Goal: Communication & Community: Share content

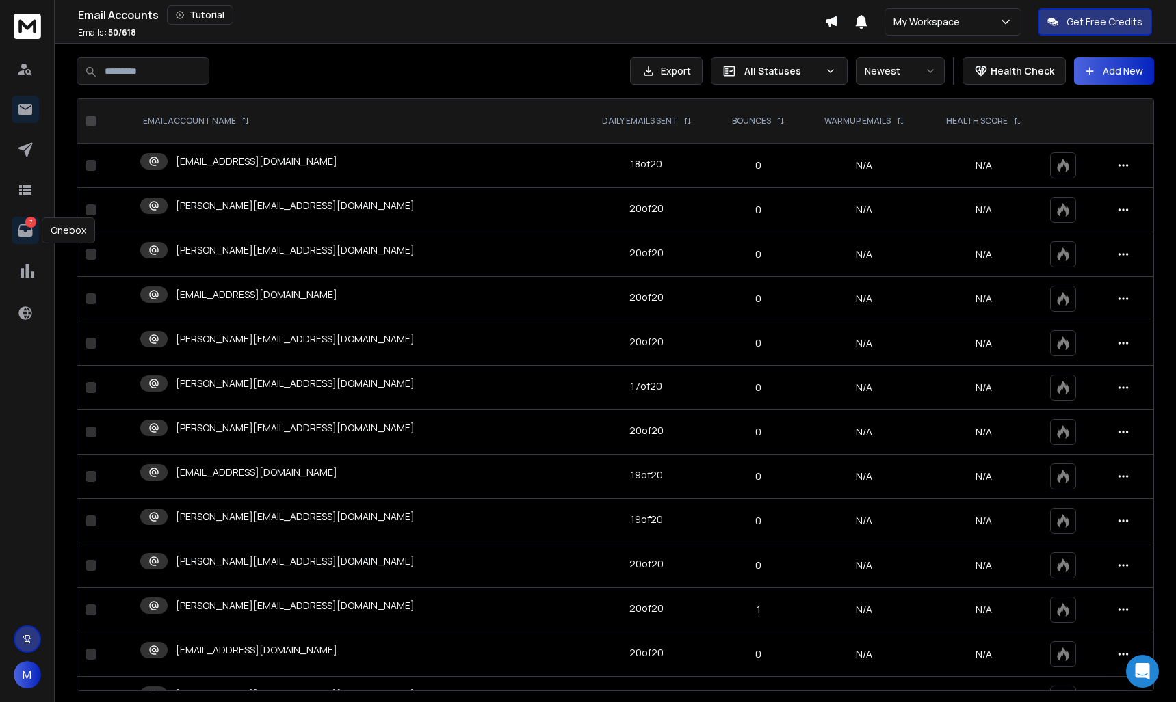
click at [31, 235] on icon at bounding box center [25, 230] width 14 height 12
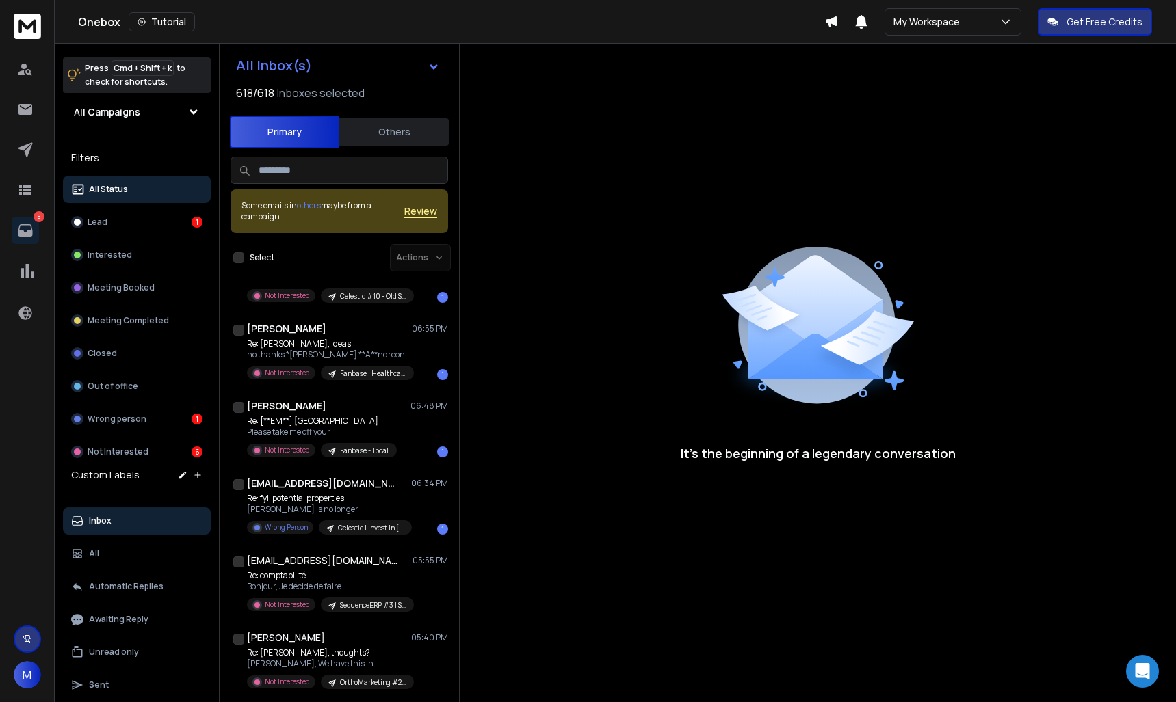
scroll to position [511, 0]
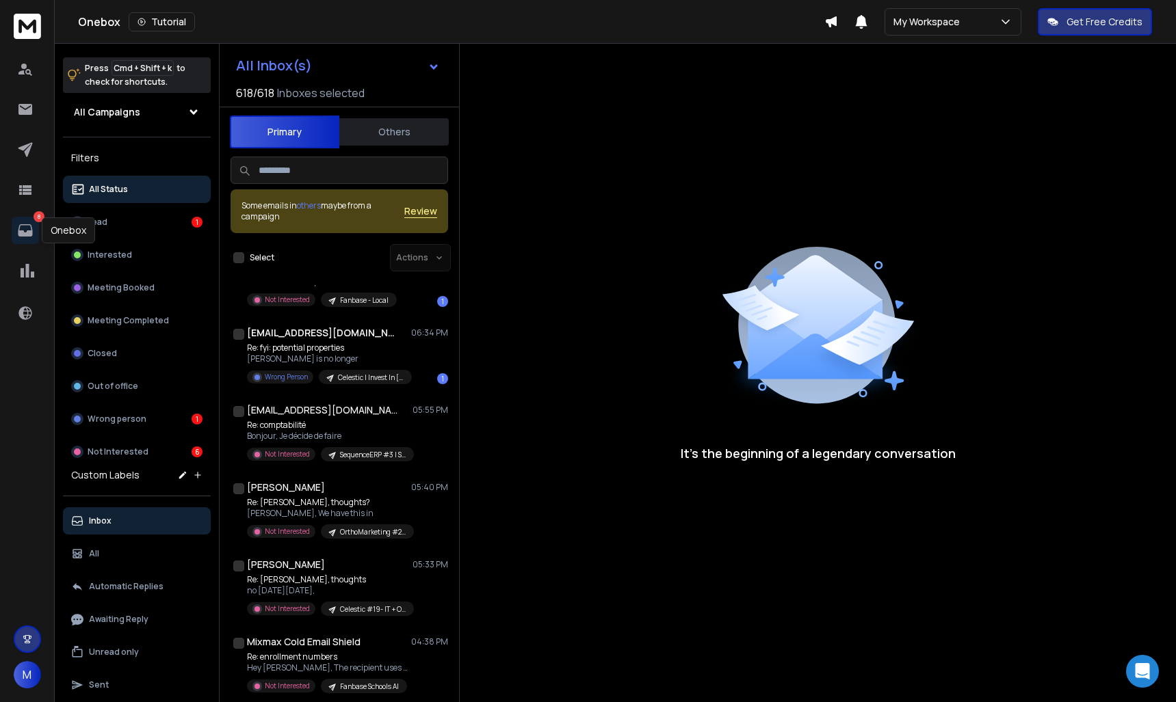
click at [473, 332] on div "It’s the beginning of a legendary conversation" at bounding box center [818, 342] width 716 height 597
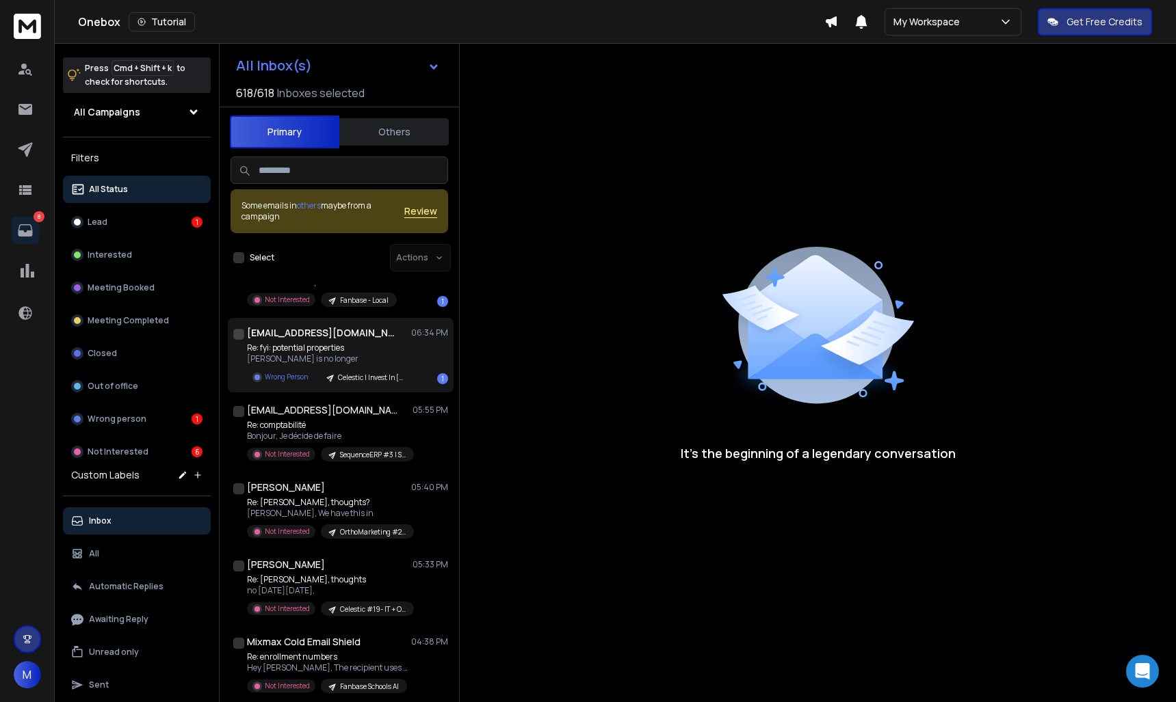
click at [414, 332] on p "06:34 PM" at bounding box center [429, 333] width 37 height 11
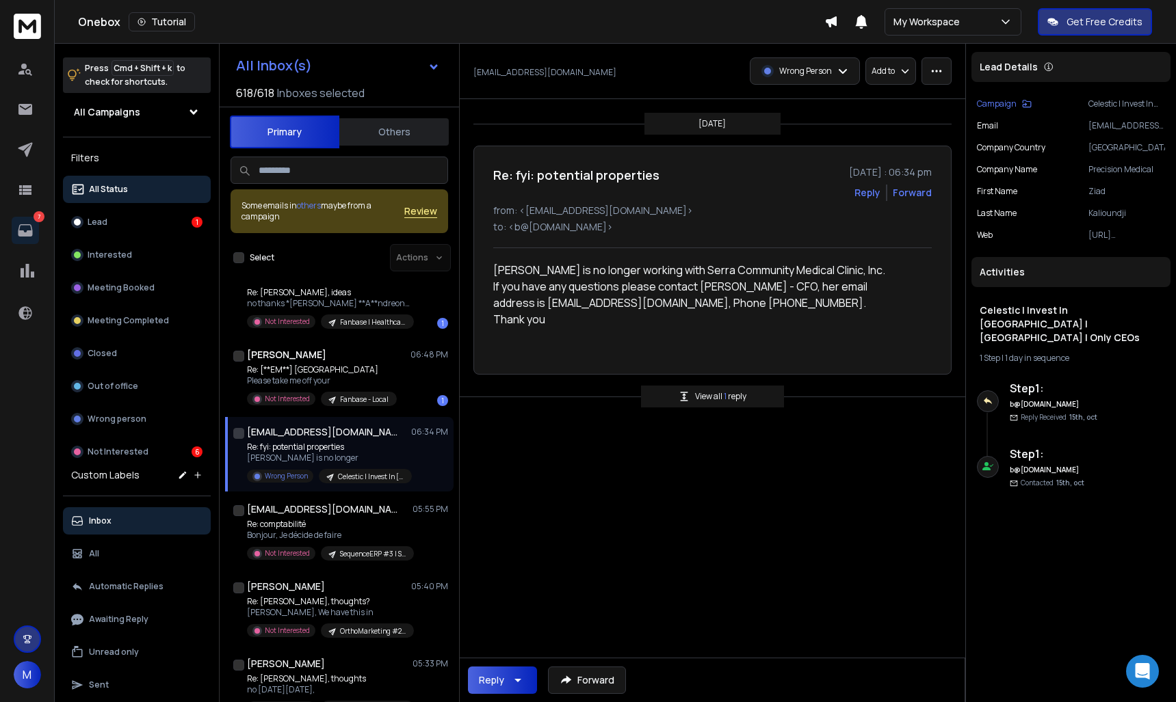
scroll to position [392, 0]
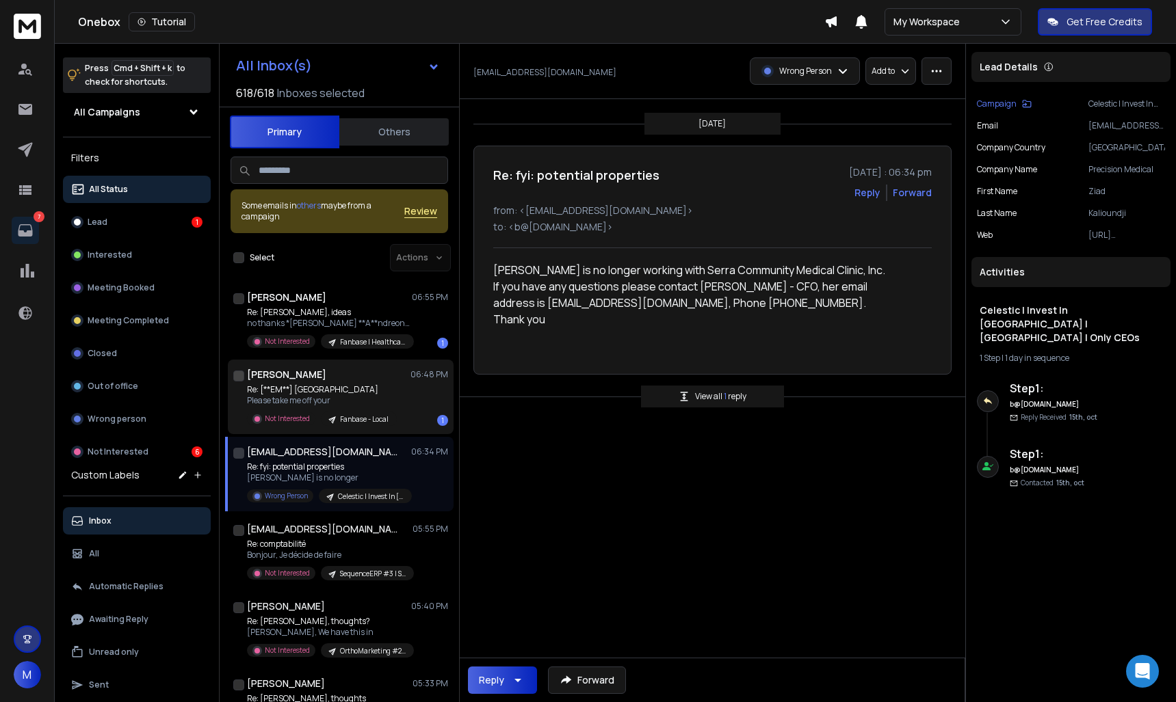
click at [386, 388] on p "Re: [**EM**] [GEOGRAPHIC_DATA]" at bounding box center [322, 389] width 150 height 11
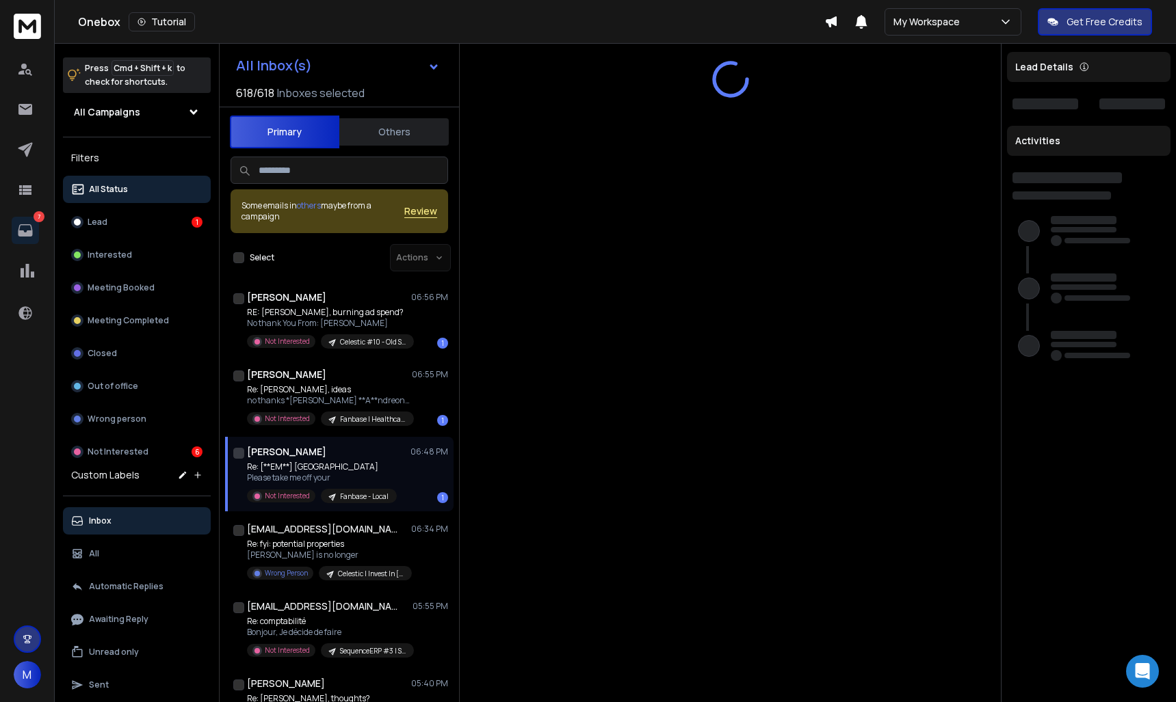
scroll to position [295, 0]
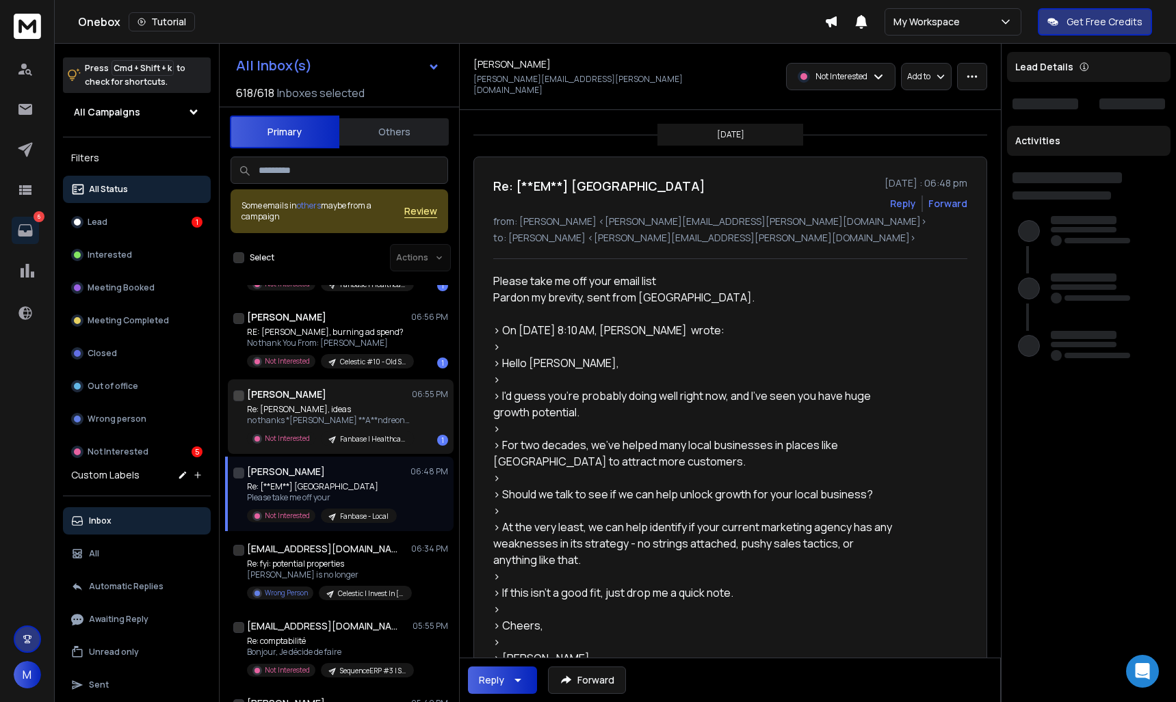
click at [373, 420] on p "no thanks *[PERSON_NAME] **A**ndreoni, [GEOGRAPHIC_DATA]," at bounding box center [329, 420] width 164 height 11
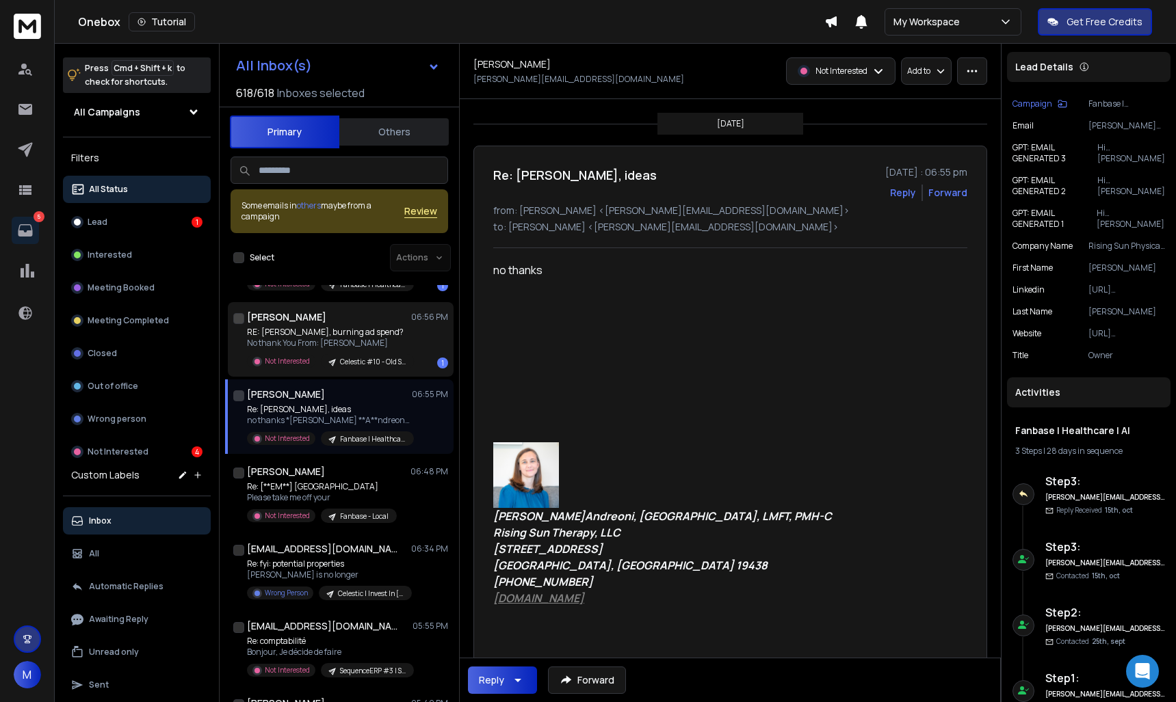
click at [388, 363] on p "Celestic #10 - Old School | [GEOGRAPHIC_DATA] | AI CAMPAIGN" at bounding box center [373, 362] width 66 height 10
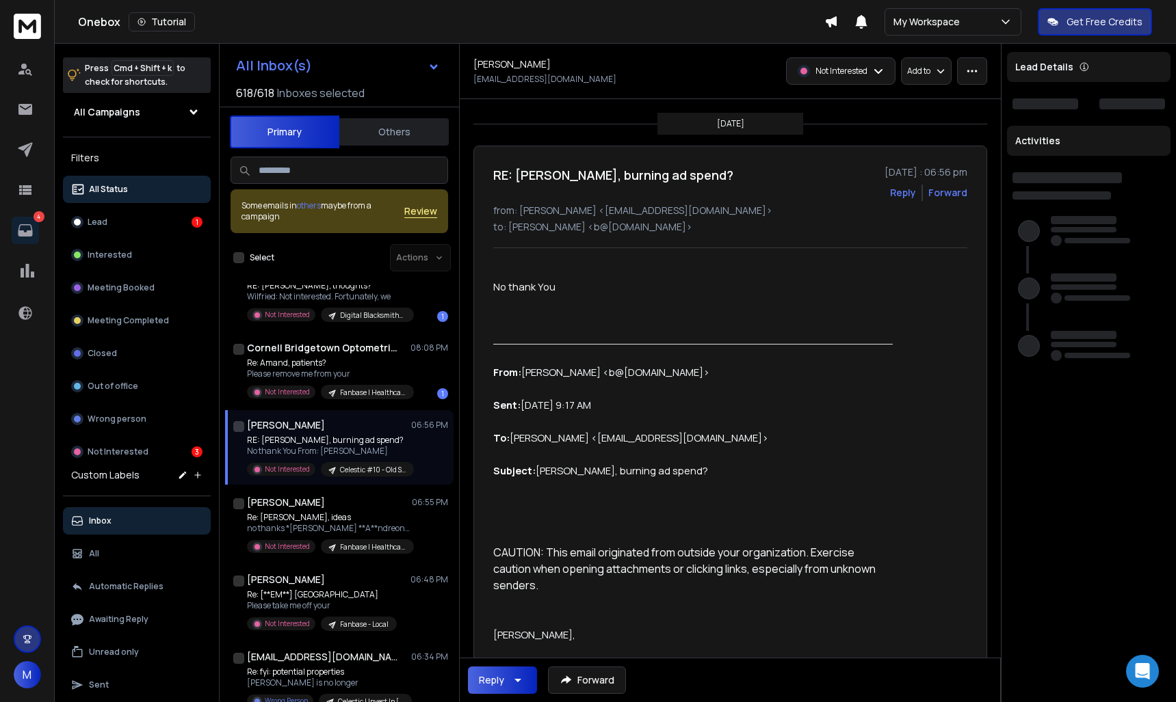
scroll to position [150, 0]
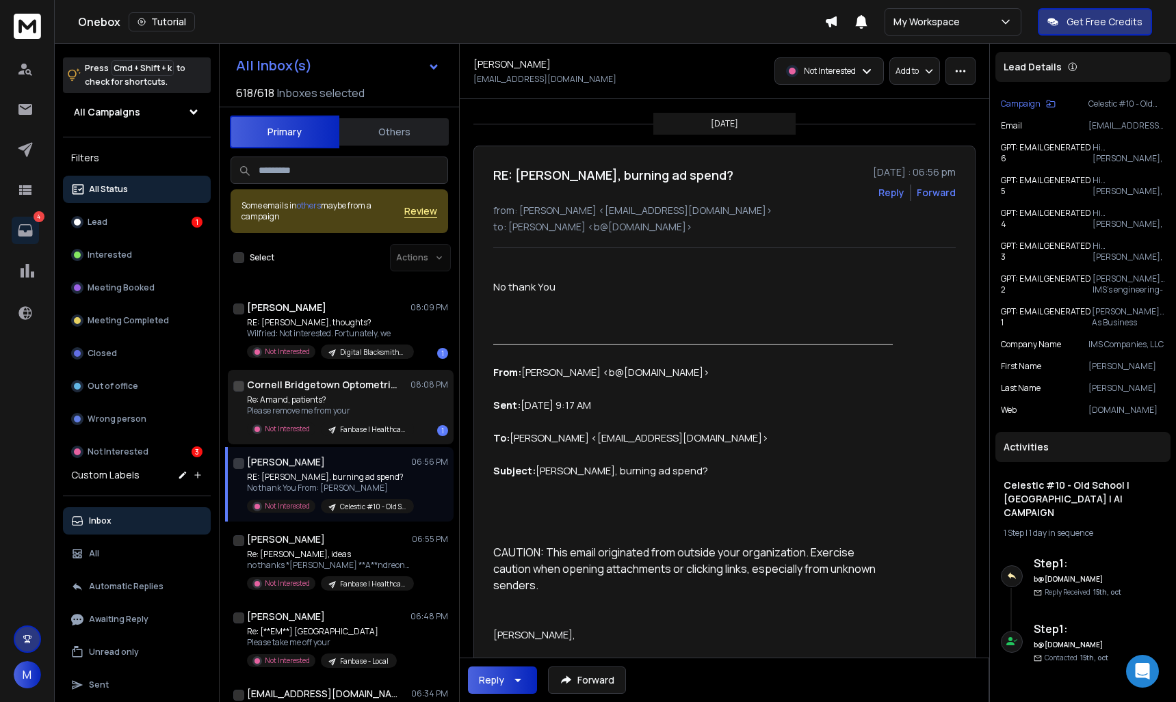
click at [363, 423] on div "Fanbase | Healthcare | AI" at bounding box center [367, 429] width 93 height 14
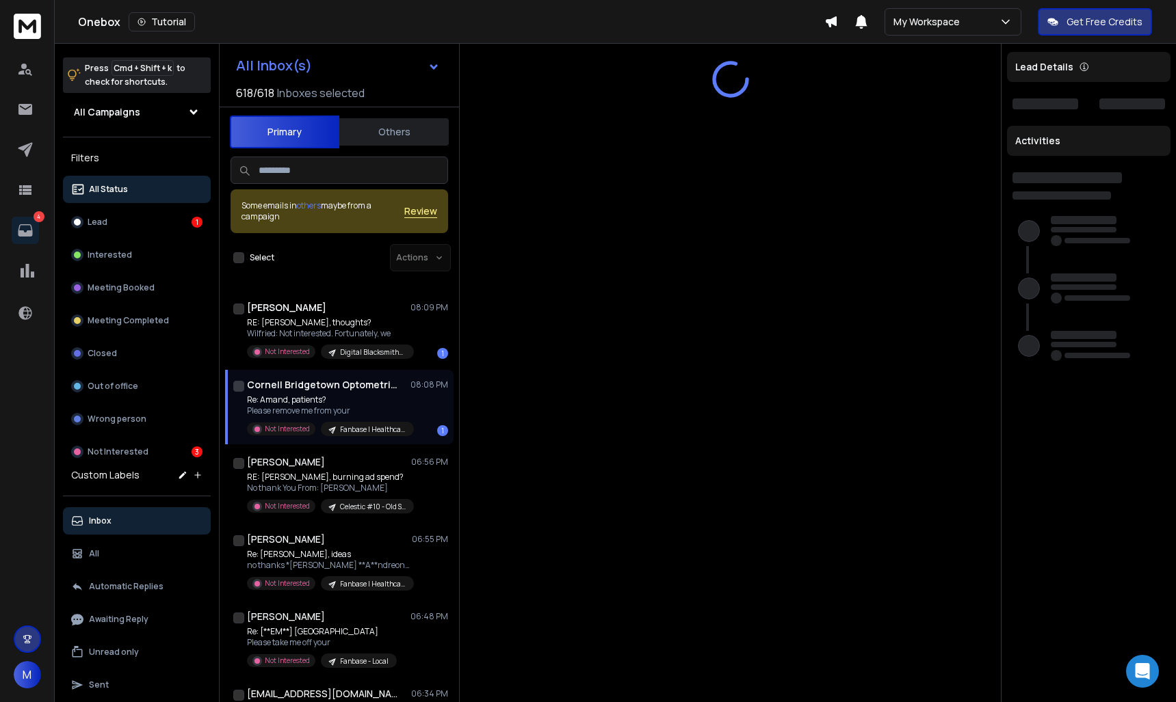
scroll to position [47, 0]
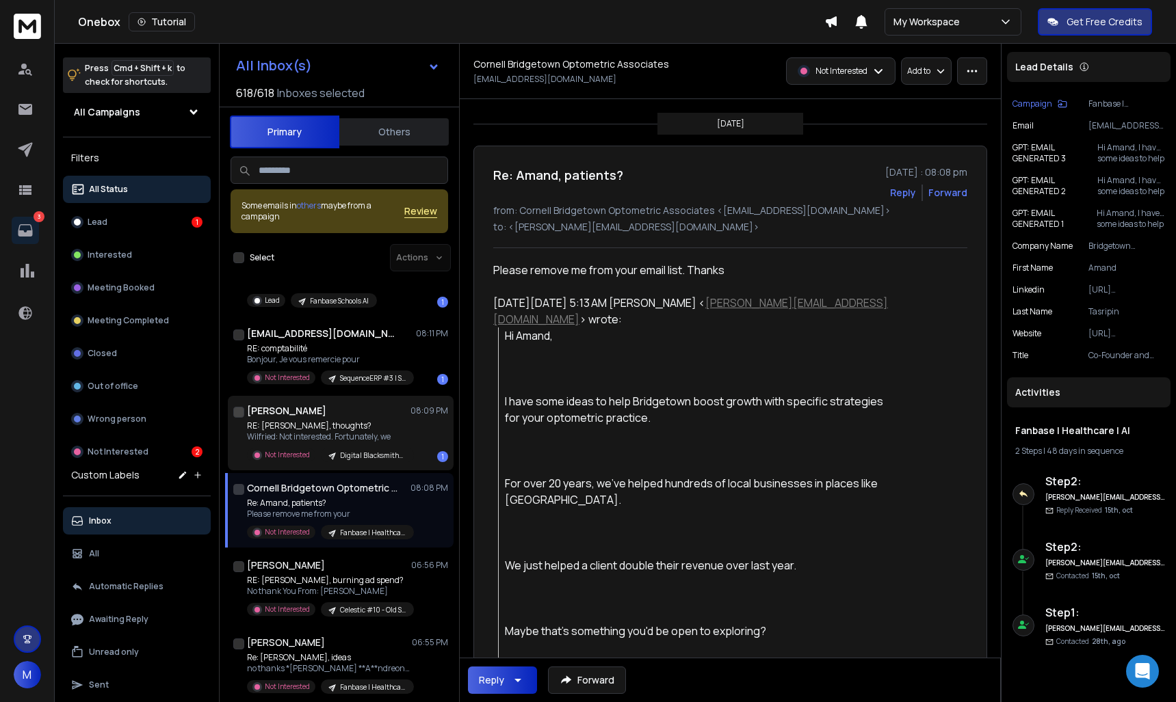
click at [363, 424] on p "RE: [PERSON_NAME], thoughts?" at bounding box center [329, 426] width 164 height 11
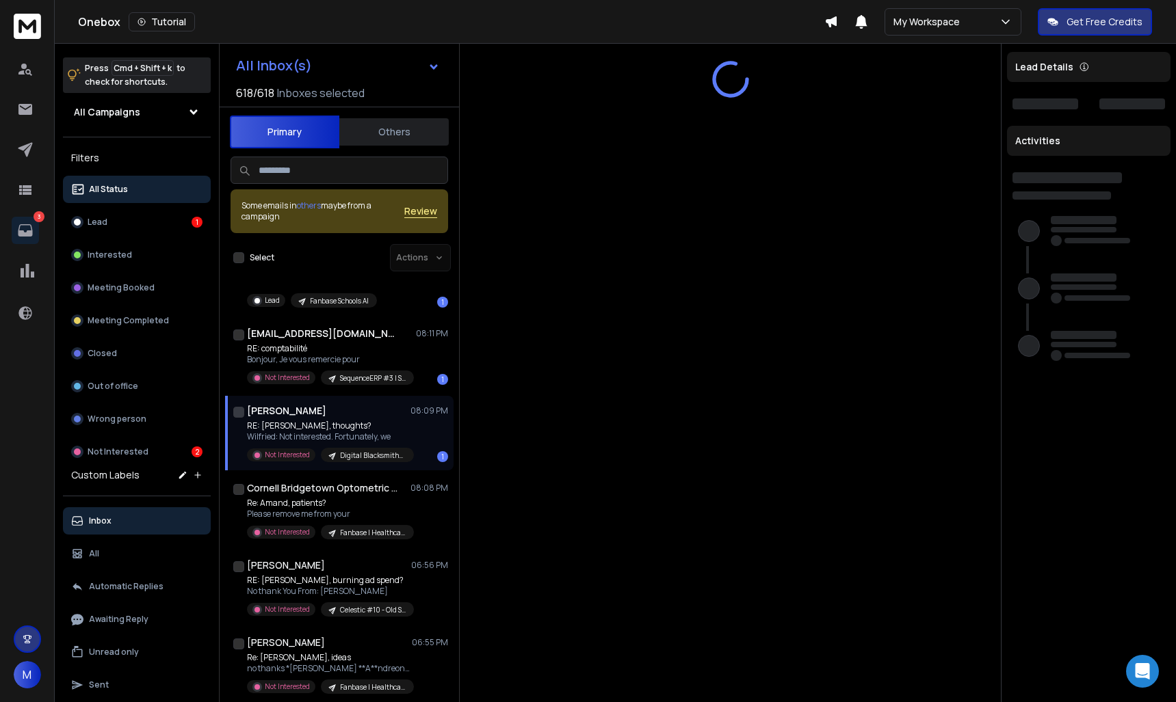
scroll to position [38, 0]
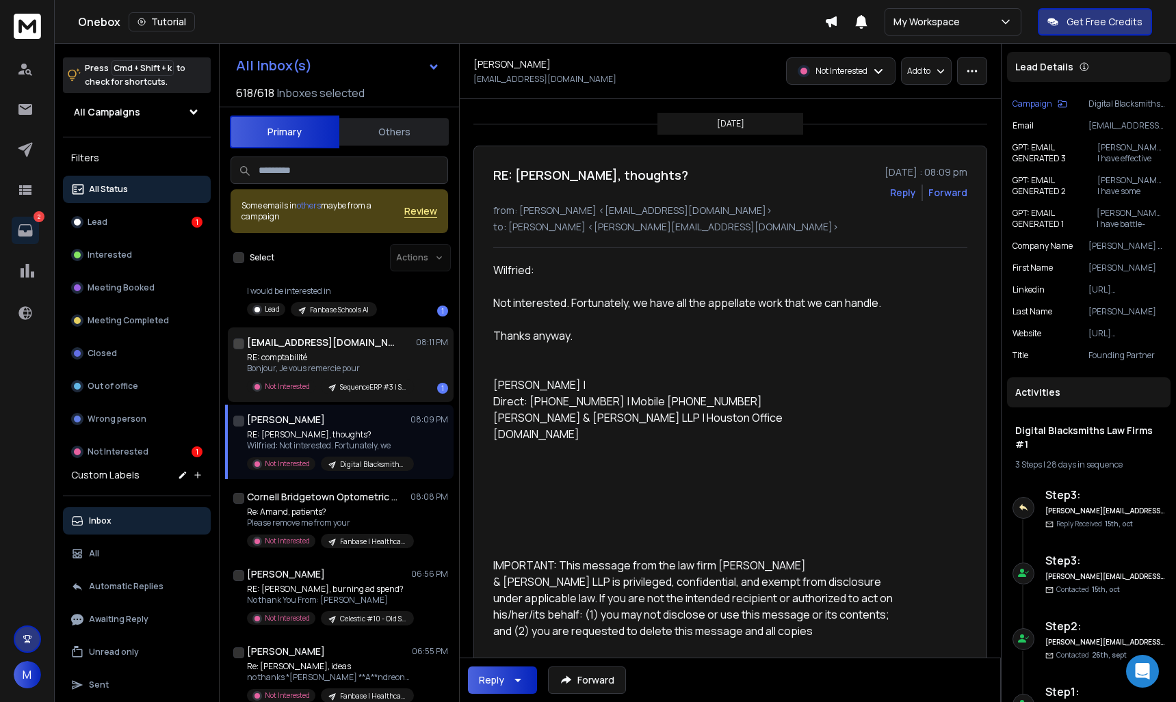
click at [363, 362] on p "RE: comptabilité" at bounding box center [329, 357] width 164 height 11
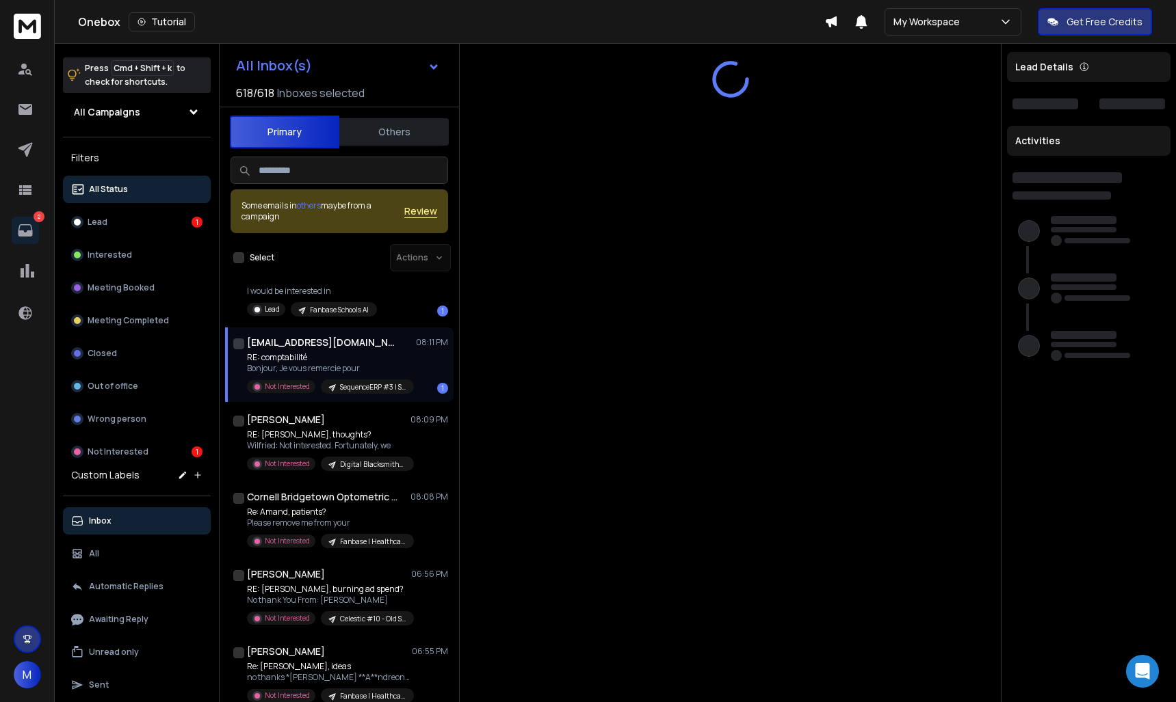
scroll to position [0, 0]
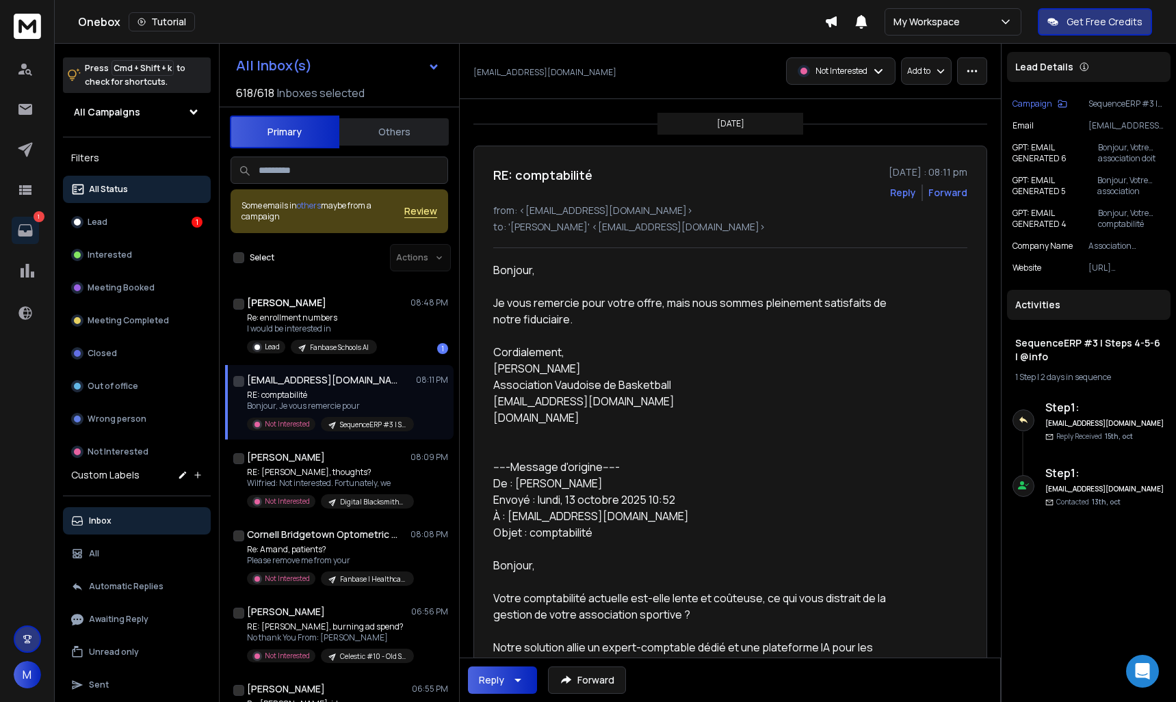
click at [499, 261] on div "RE: comptabilité 15 October 2025 : 08:11 pm Reply Forward from: <avb@a-v-b.ch> …" at bounding box center [730, 540] width 474 height 748
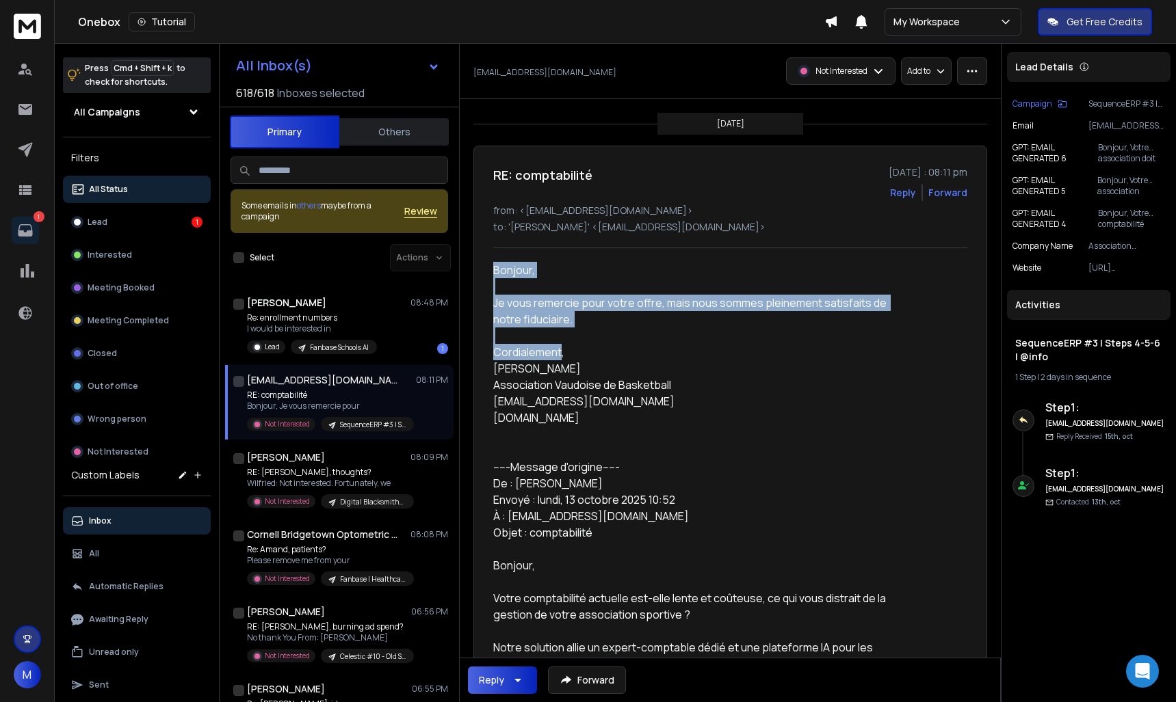
drag, startPoint x: 499, startPoint y: 261, endPoint x: 536, endPoint y: 350, distance: 96.9
click at [536, 350] on div "RE: comptabilité 15 October 2025 : 08:11 pm Reply Forward from: <avb@a-v-b.ch> …" at bounding box center [730, 540] width 474 height 748
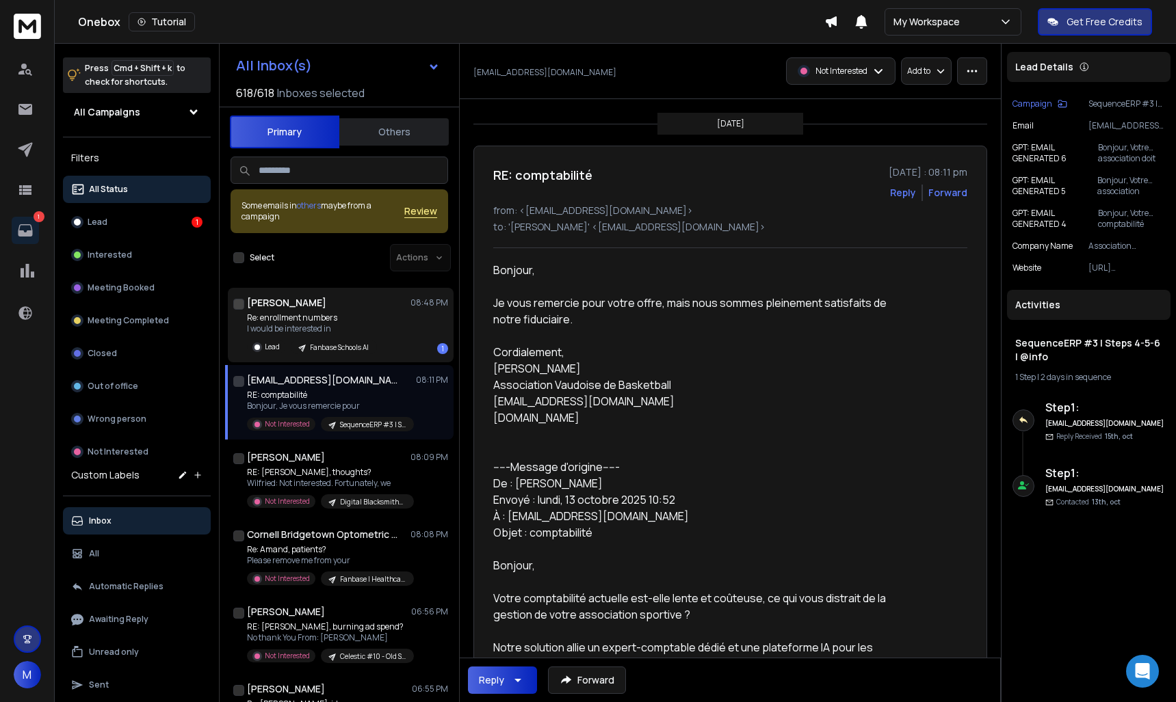
click at [423, 349] on div "Re: enrollment numbers I would be interested in Lead Fanbase Schools AI 1" at bounding box center [347, 334] width 201 height 42
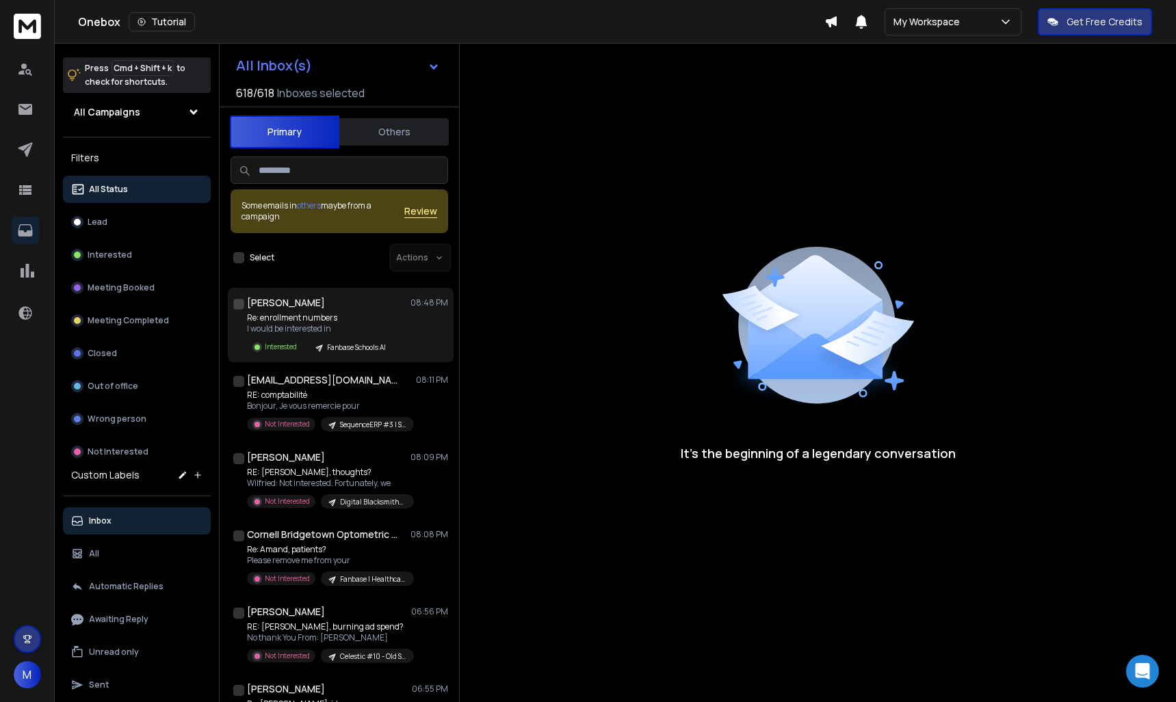
click at [373, 302] on div "[PERSON_NAME] 08:48 PM" at bounding box center [347, 303] width 201 height 14
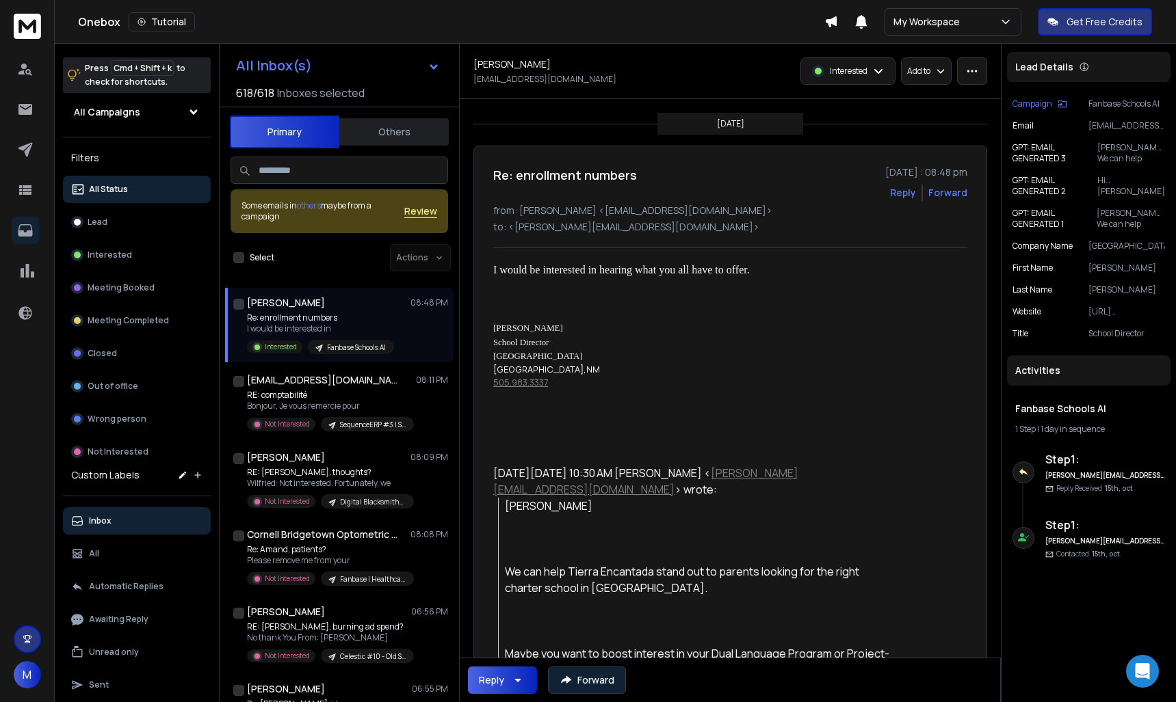
click at [588, 677] on button "Forward" at bounding box center [587, 680] width 78 height 27
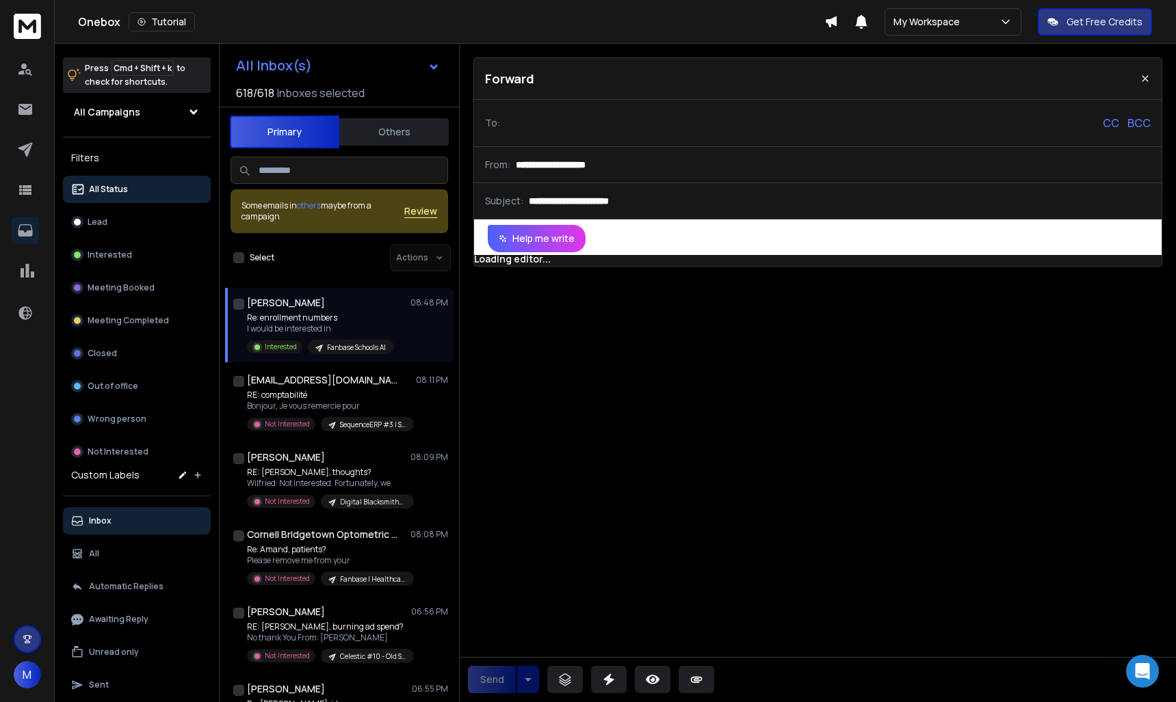
click at [570, 159] on input "**********" at bounding box center [833, 165] width 635 height 14
type input "**********"
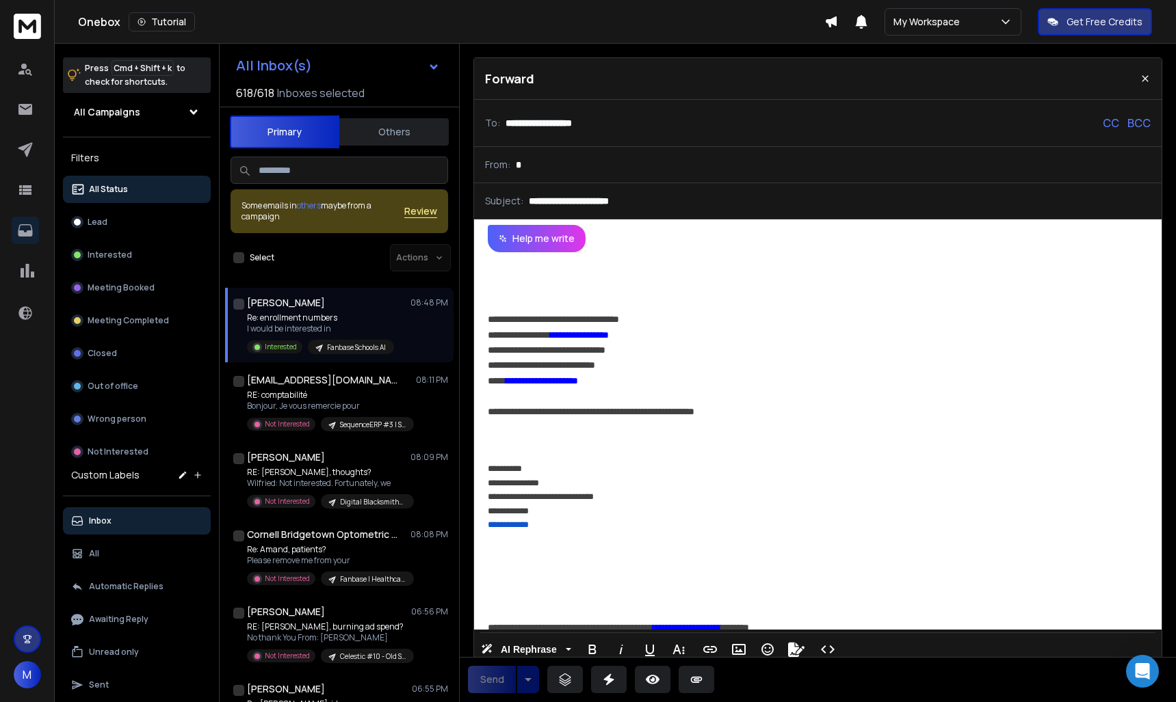
click at [626, 168] on input "*" at bounding box center [833, 165] width 635 height 14
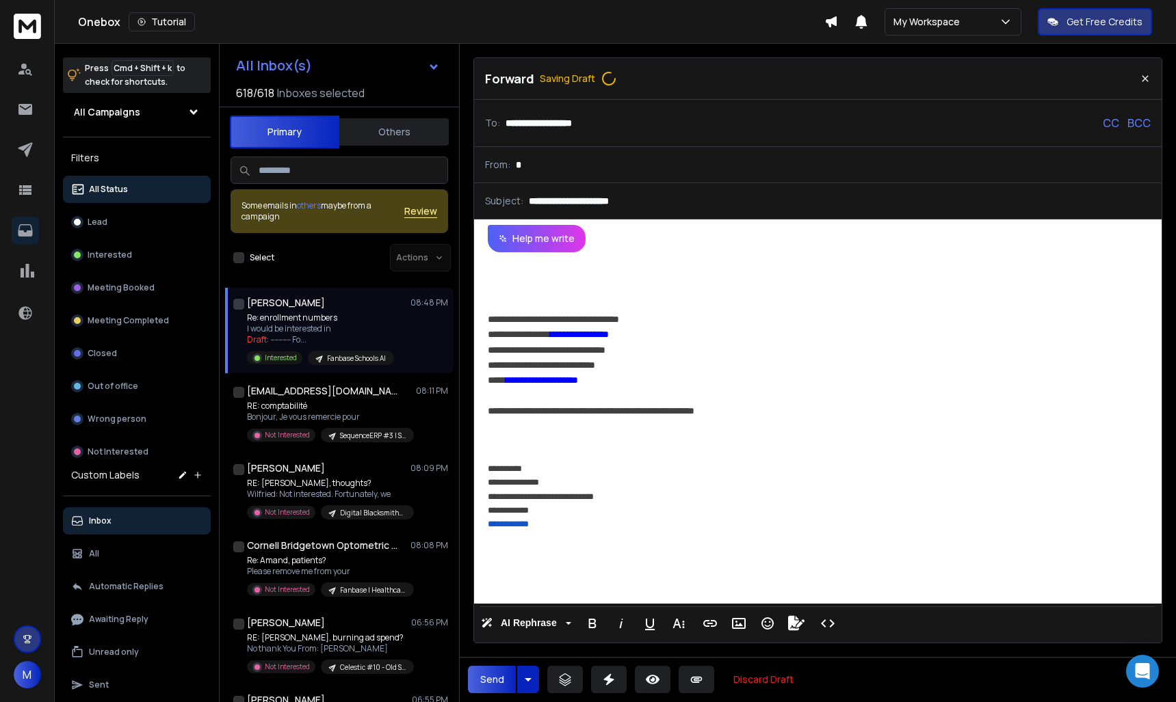
type input "**********"
click at [1142, 129] on p "BCC" at bounding box center [1138, 123] width 23 height 16
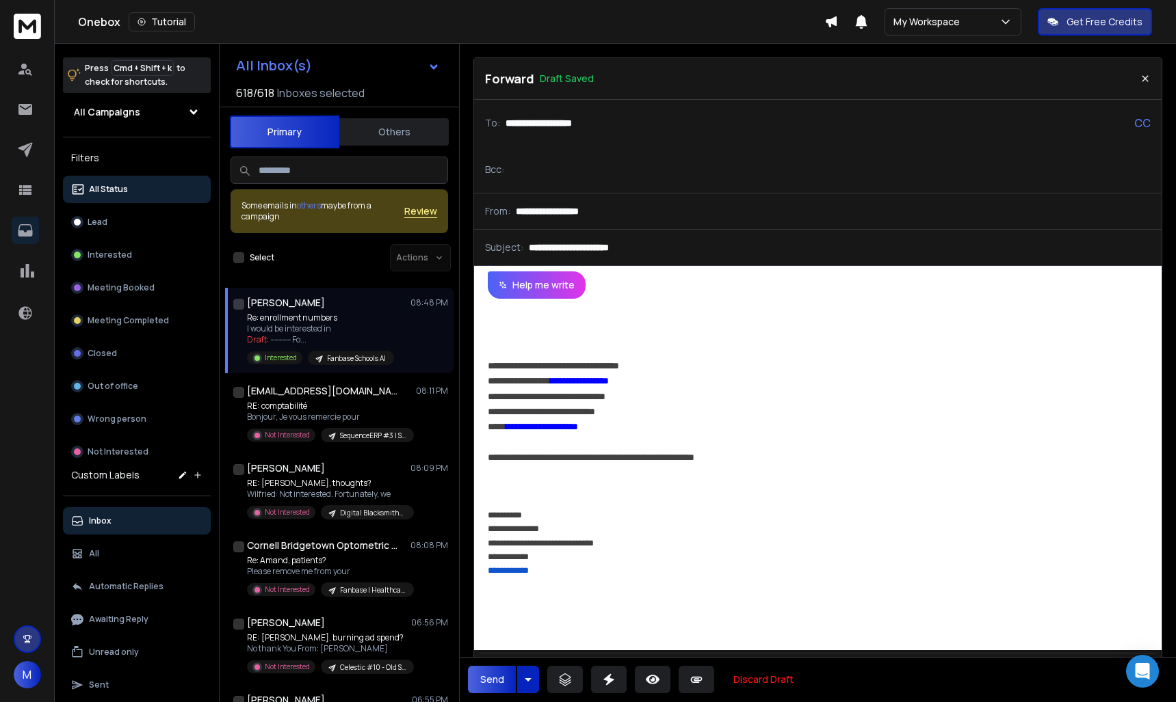
click at [1134, 120] on p "CC" at bounding box center [1142, 123] width 16 height 16
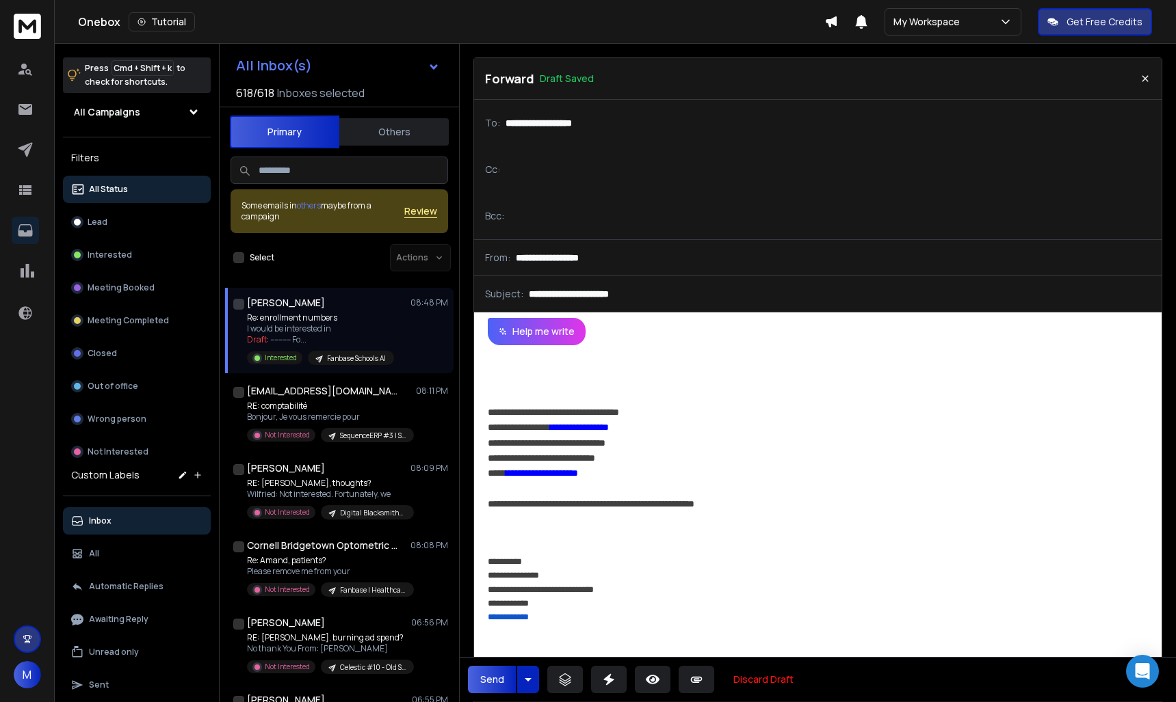
click at [735, 26] on div "Onebox Tutorial" at bounding box center [451, 21] width 746 height 19
click at [536, 290] on div "**********" at bounding box center [817, 396] width 689 height 679
click at [536, 374] on div at bounding box center [818, 381] width 660 height 15
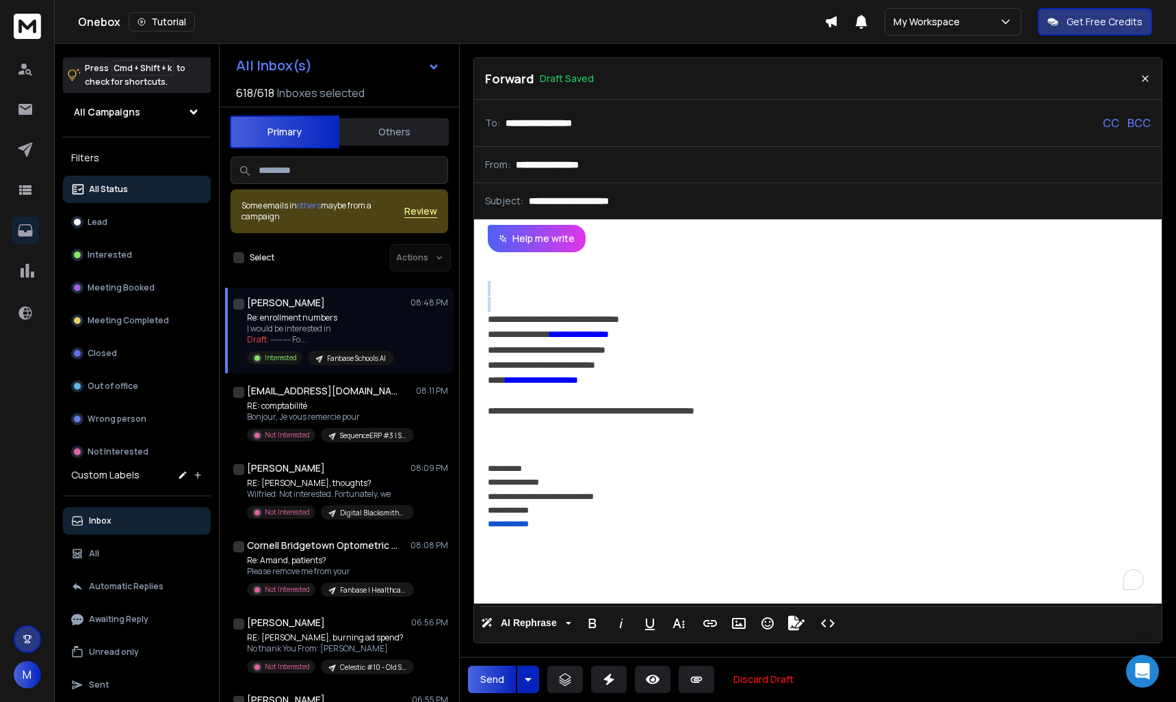
click at [531, 202] on input "**********" at bounding box center [840, 201] width 622 height 14
type input "**********"
click at [497, 183] on div "**********" at bounding box center [817, 201] width 687 height 36
click at [484, 680] on button "Send" at bounding box center [492, 679] width 48 height 27
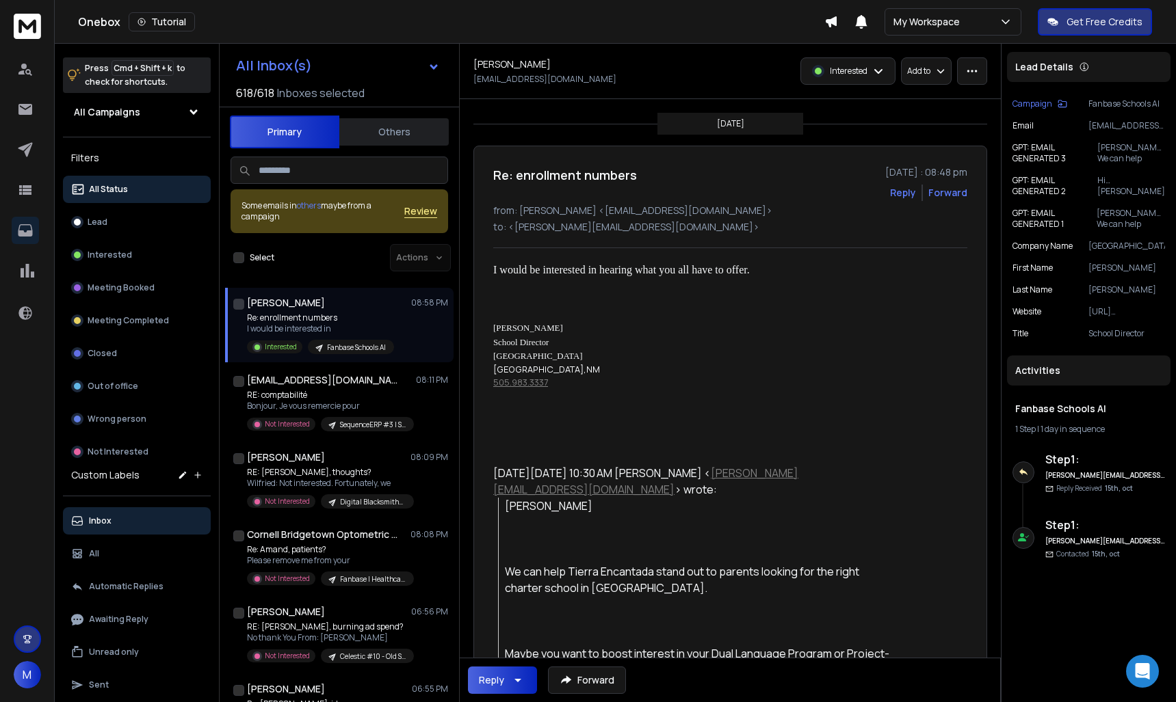
click at [500, 324] on span "[PERSON_NAME]" at bounding box center [528, 329] width 70 height 10
drag, startPoint x: 500, startPoint y: 324, endPoint x: 519, endPoint y: 324, distance: 19.2
click at [519, 324] on span "[PERSON_NAME]" at bounding box center [528, 329] width 70 height 10
click at [523, 209] on p "from: [PERSON_NAME] <[EMAIL_ADDRESS][DOMAIN_NAME]>" at bounding box center [730, 211] width 474 height 14
drag, startPoint x: 523, startPoint y: 209, endPoint x: 652, endPoint y: 209, distance: 129.3
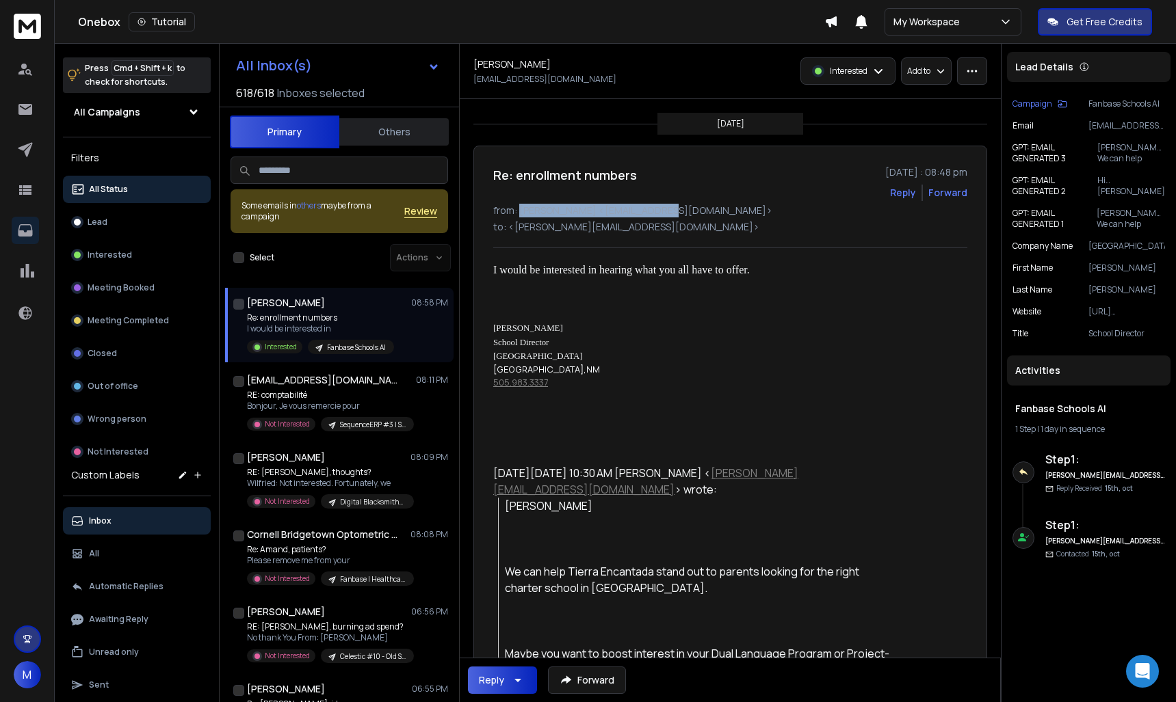
click at [652, 209] on p "from: [PERSON_NAME] <[EMAIL_ADDRESS][DOMAIN_NAME]>" at bounding box center [730, 211] width 474 height 14
copy p "[PERSON_NAME] <[EMAIL_ADDRESS][DOMAIN_NAME]"
click at [519, 324] on span "[PERSON_NAME]" at bounding box center [528, 329] width 70 height 10
click at [524, 324] on span "[PERSON_NAME]" at bounding box center [528, 329] width 70 height 10
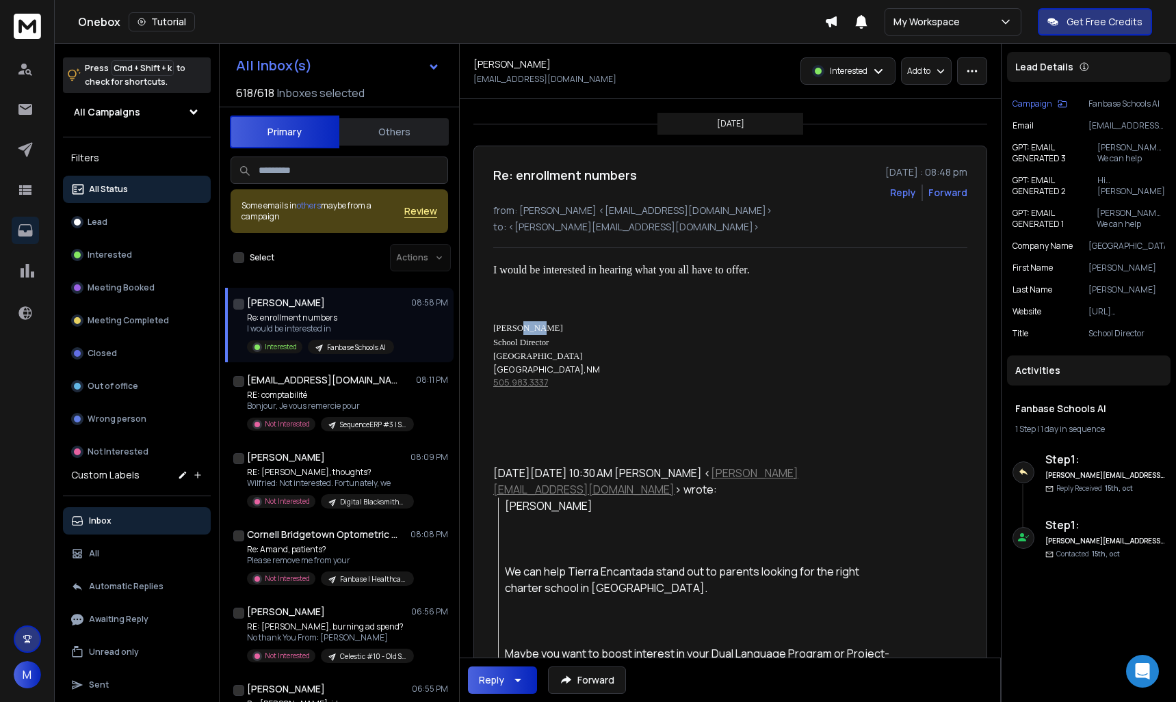
click at [524, 324] on span "[PERSON_NAME]" at bounding box center [528, 329] width 70 height 10
copy span "[PERSON_NAME]"
